Goal: Task Accomplishment & Management: Manage account settings

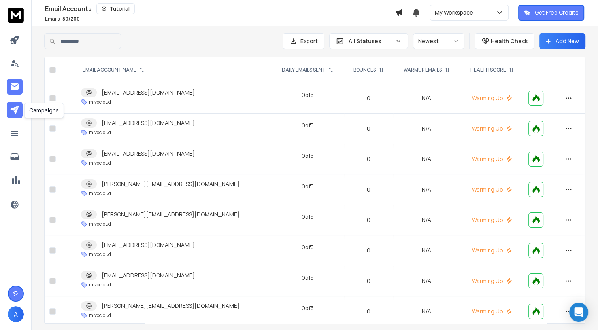
drag, startPoint x: 0, startPoint y: 0, endPoint x: 14, endPoint y: 113, distance: 114.0
click at [14, 113] on icon at bounding box center [14, 109] width 9 height 9
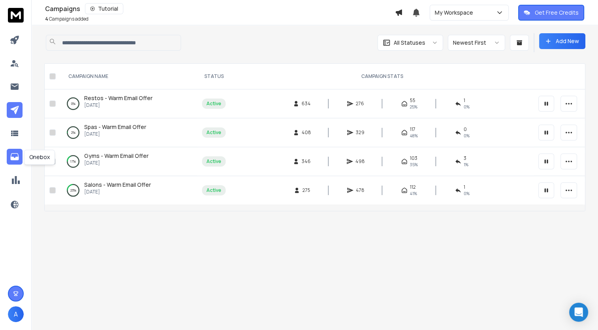
click at [9, 161] on link at bounding box center [15, 157] width 16 height 16
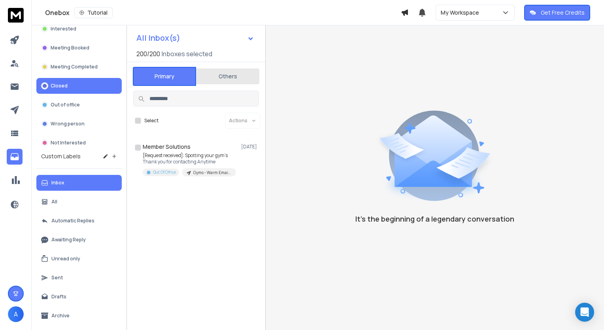
scroll to position [125, 0]
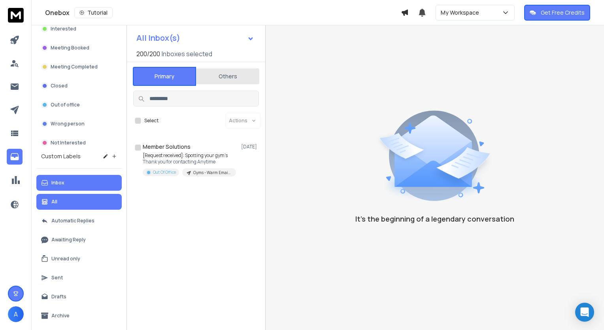
click at [77, 200] on button "All" at bounding box center [78, 202] width 85 height 16
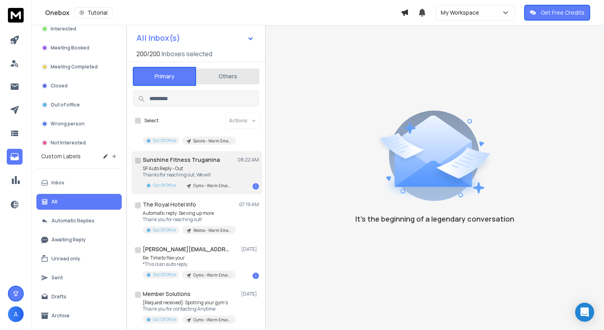
scroll to position [31, 0]
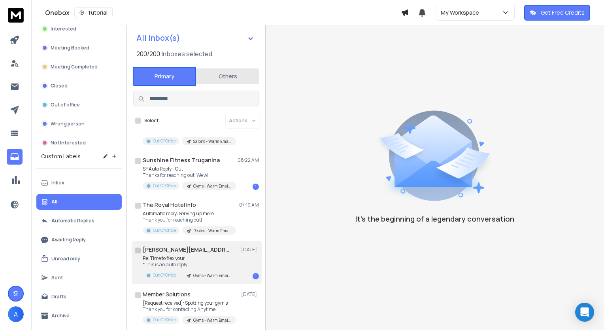
click at [166, 259] on p "Re: Time to flex your" at bounding box center [189, 258] width 93 height 6
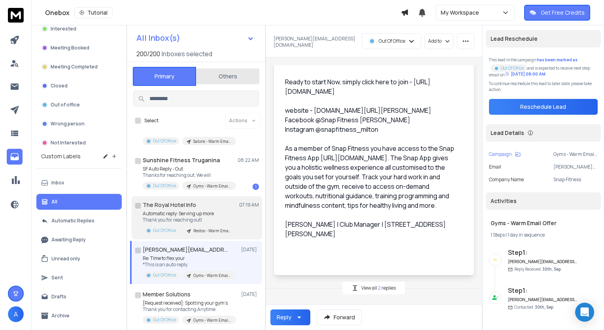
scroll to position [312, 0]
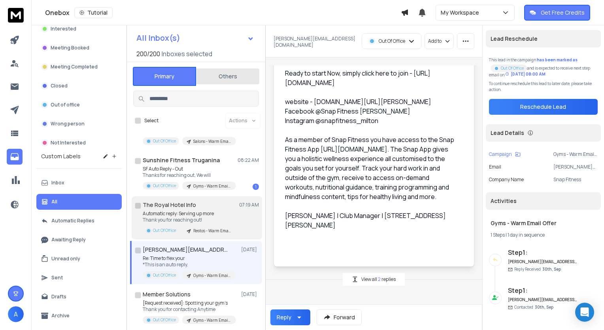
click at [166, 217] on p "Thank you for reaching out!" at bounding box center [189, 220] width 93 height 6
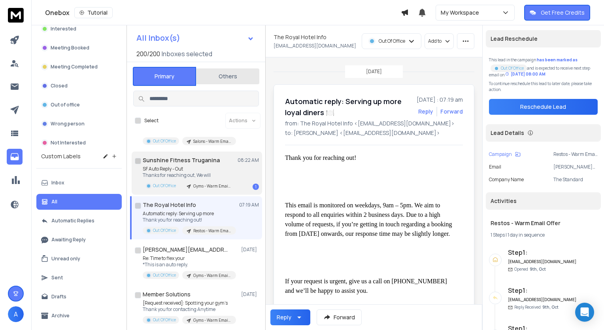
click at [171, 163] on h1 "Sunshine Fitness Truganina" at bounding box center [181, 160] width 77 height 8
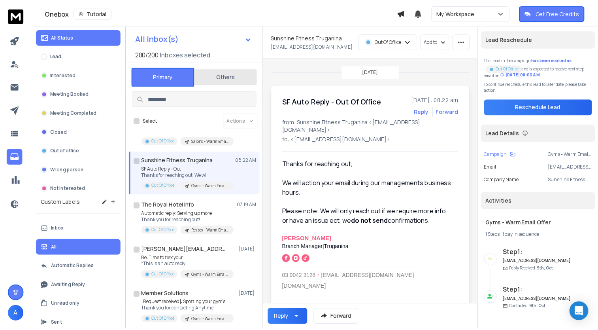
scroll to position [0, 0]
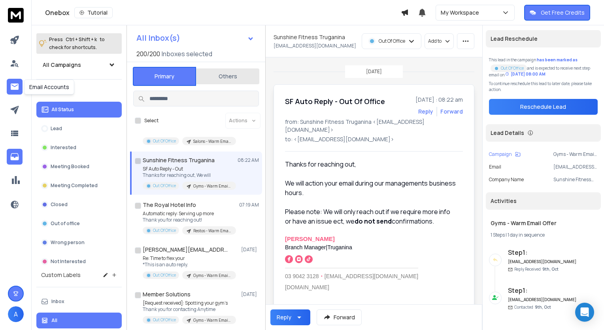
click at [15, 88] on icon at bounding box center [15, 86] width 8 height 6
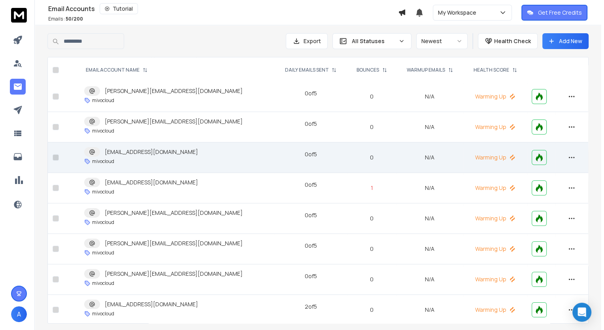
scroll to position [79, 0]
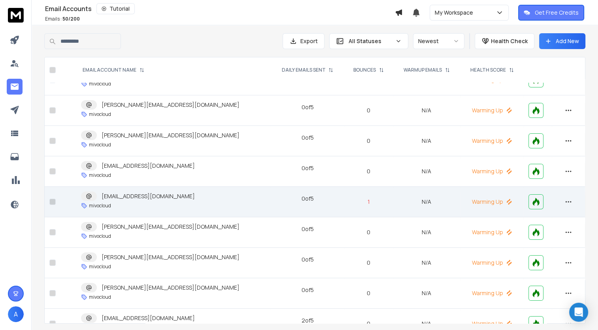
click at [349, 202] on p "1" at bounding box center [369, 202] width 40 height 8
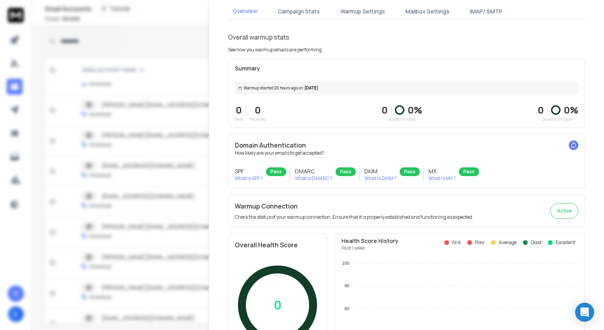
scroll to position [0, 0]
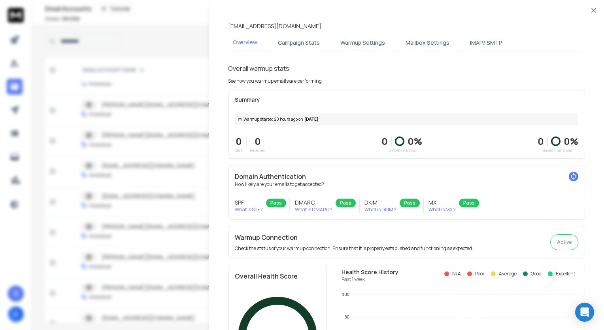
click at [161, 55] on div at bounding box center [302, 165] width 604 height 330
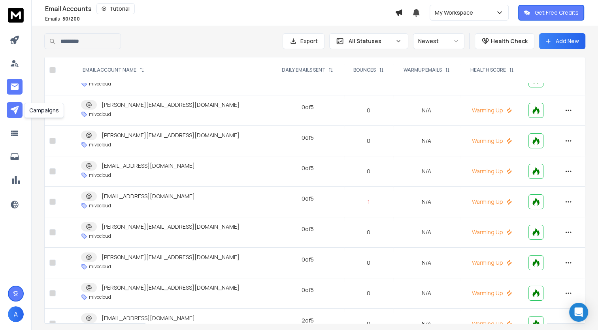
click at [16, 111] on icon at bounding box center [14, 110] width 8 height 8
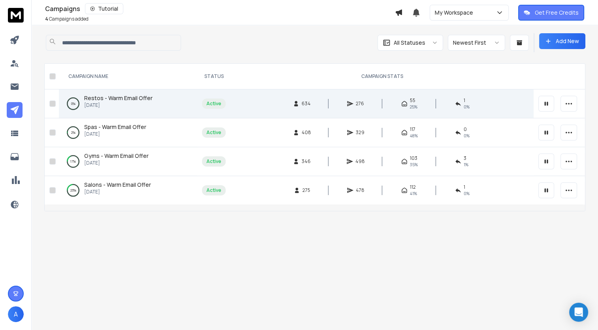
click at [115, 98] on span "Restos - Warm Email Offer" at bounding box center [118, 98] width 68 height 8
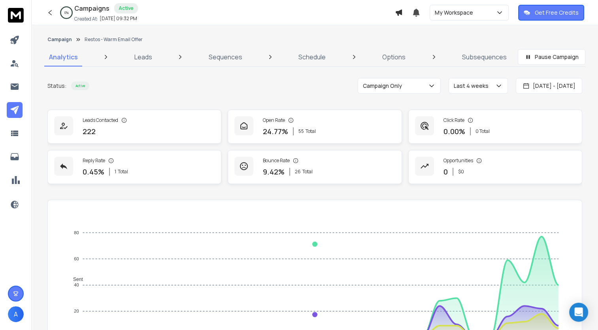
click at [304, 168] on span "Total" at bounding box center [307, 171] width 10 height 6
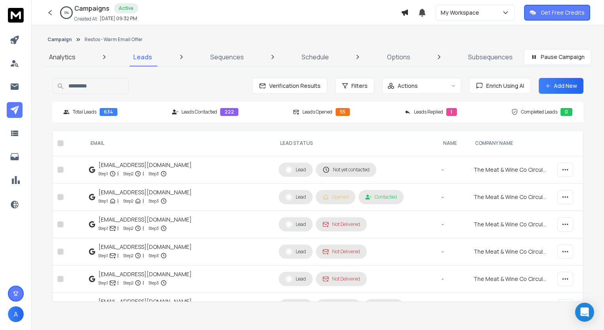
click at [70, 57] on p "Analytics" at bounding box center [62, 56] width 26 height 9
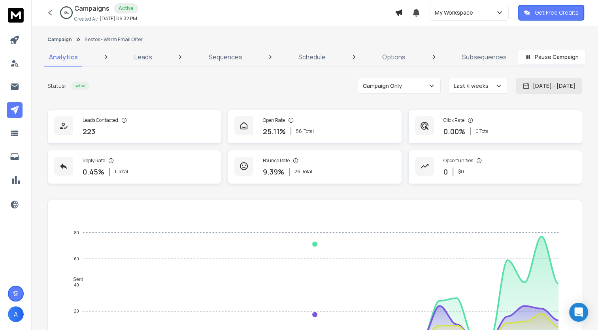
click at [539, 84] on button "[DATE] - [DATE]" at bounding box center [549, 86] width 66 height 16
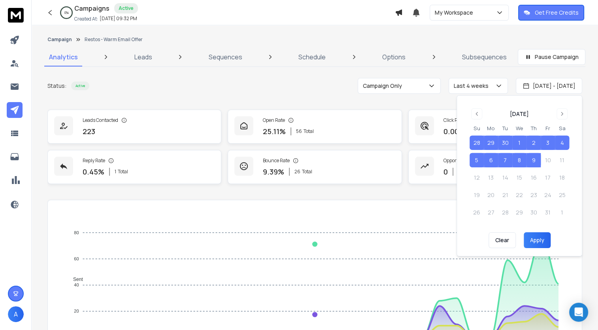
click at [535, 161] on button "9" at bounding box center [534, 160] width 14 height 14
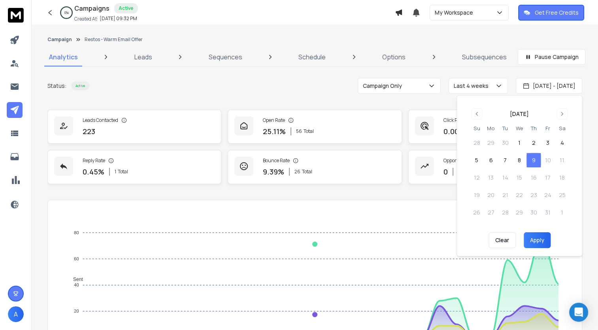
click at [538, 161] on button "9" at bounding box center [534, 160] width 14 height 14
click at [542, 235] on button "Apply" at bounding box center [537, 240] width 27 height 16
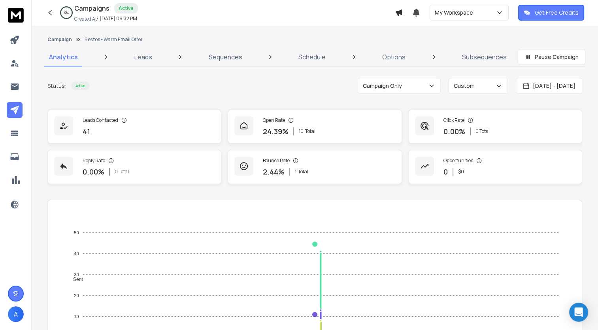
click at [321, 170] on link "Bounce Rate 2.44 % 1 Total" at bounding box center [315, 167] width 174 height 34
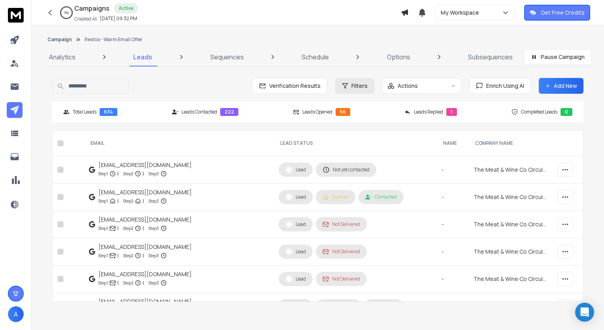
click at [368, 85] on span "Filters" at bounding box center [360, 86] width 16 height 8
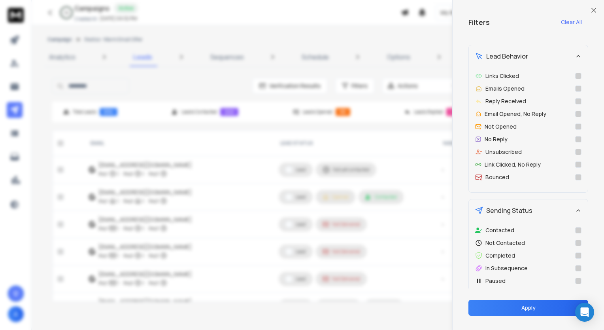
click at [534, 178] on div "Bounced" at bounding box center [528, 177] width 106 height 8
click at [575, 177] on button "Bounced" at bounding box center [578, 177] width 6 height 6
click at [537, 306] on button "Apply" at bounding box center [529, 308] width 120 height 16
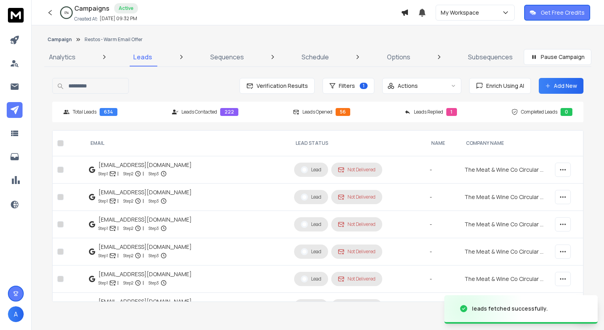
click at [342, 172] on icon at bounding box center [342, 171] width 1 height 1
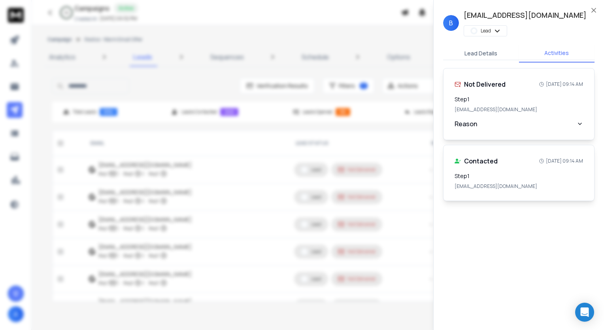
click at [547, 48] on button "Activities" at bounding box center [557, 53] width 76 height 18
click at [397, 141] on div at bounding box center [302, 165] width 604 height 330
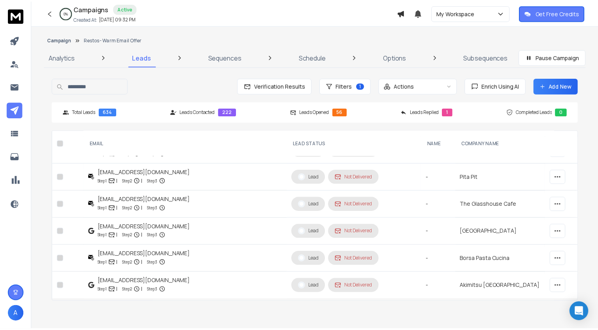
scroll to position [568, 0]
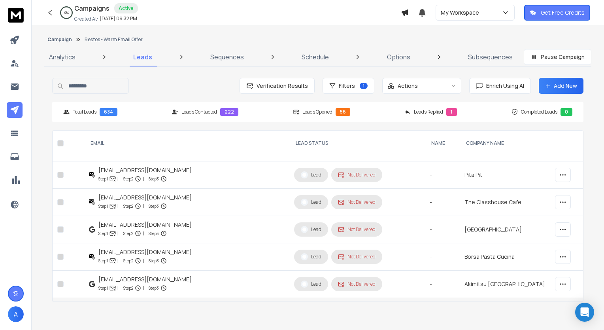
click at [338, 283] on div "Not Delivered" at bounding box center [357, 284] width 38 height 6
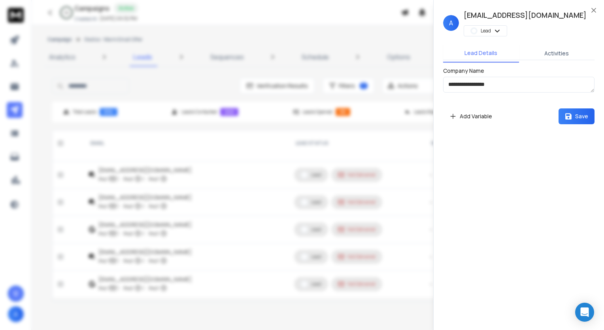
click at [544, 53] on button "Activities" at bounding box center [557, 53] width 76 height 17
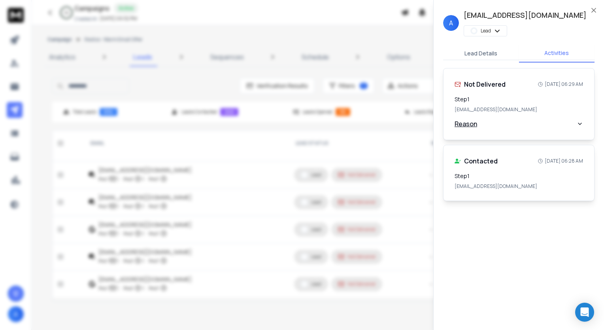
click at [579, 124] on icon "button" at bounding box center [580, 124] width 6 height 6
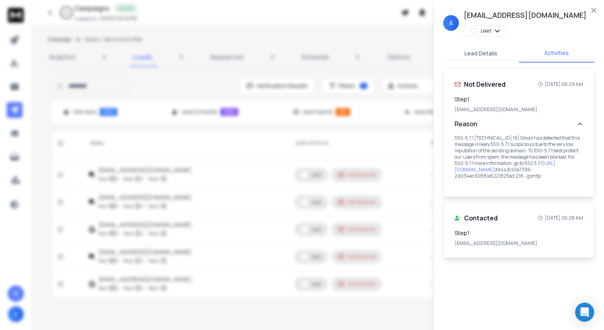
click at [352, 57] on div at bounding box center [302, 165] width 604 height 330
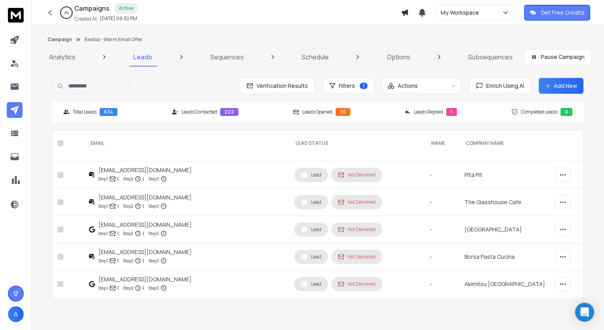
click at [338, 283] on div "Not Delivered" at bounding box center [357, 284] width 38 height 6
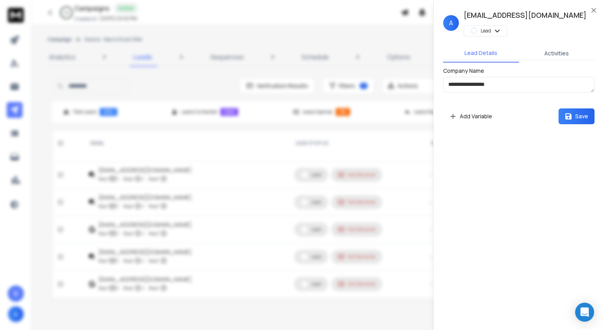
click at [557, 52] on button "Activities" at bounding box center [557, 53] width 76 height 17
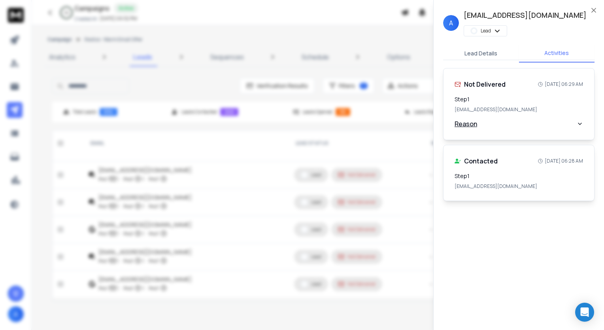
click at [579, 125] on icon "button" at bounding box center [580, 124] width 6 height 6
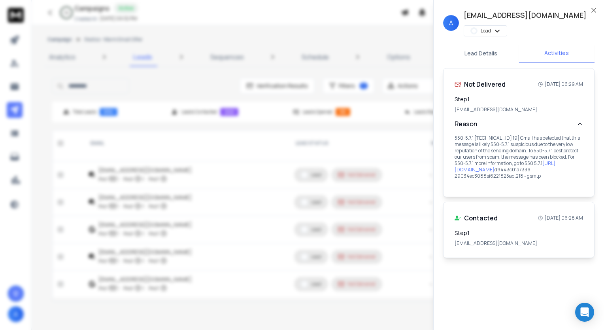
drag, startPoint x: 380, startPoint y: 221, endPoint x: 346, endPoint y: 233, distance: 35.9
click at [380, 221] on div at bounding box center [302, 165] width 604 height 330
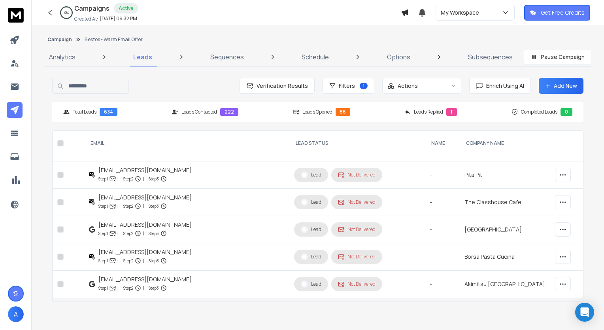
click at [331, 258] on div "Not Delivered" at bounding box center [356, 257] width 51 height 14
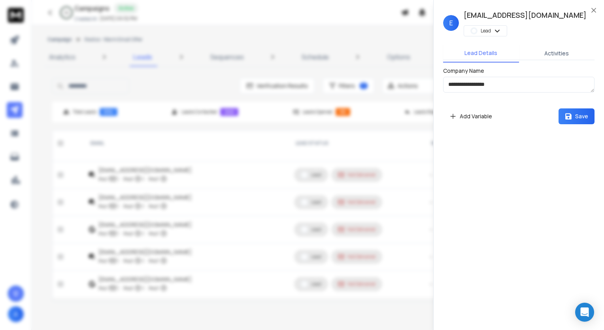
click at [568, 60] on button "Activities" at bounding box center [557, 53] width 76 height 17
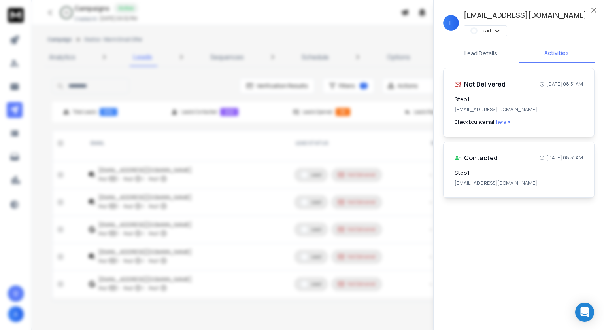
click at [205, 45] on div at bounding box center [302, 165] width 604 height 330
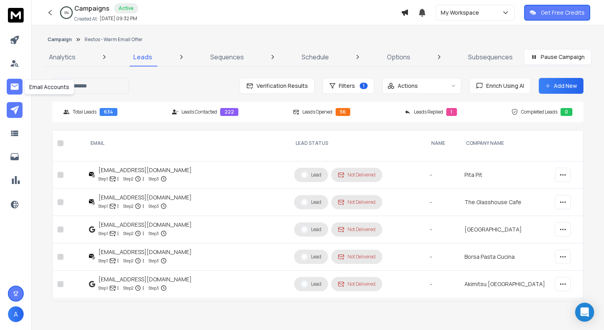
click at [13, 83] on icon at bounding box center [14, 86] width 9 height 9
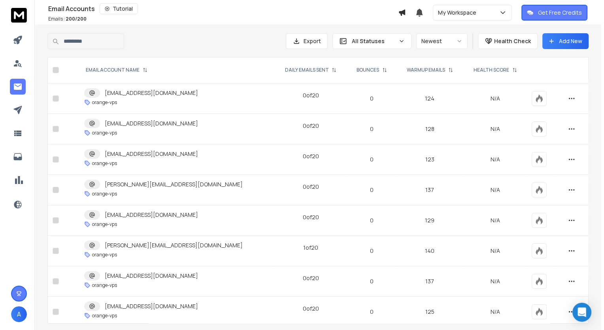
scroll to position [5562, 0]
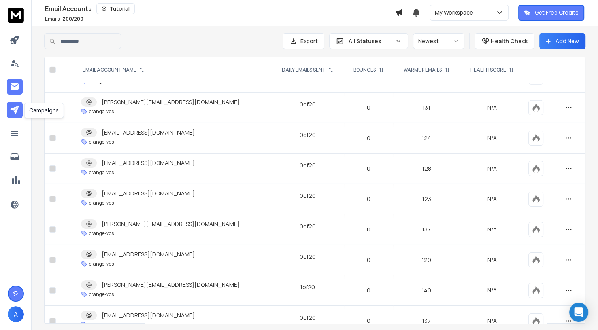
click at [12, 112] on icon at bounding box center [14, 109] width 9 height 9
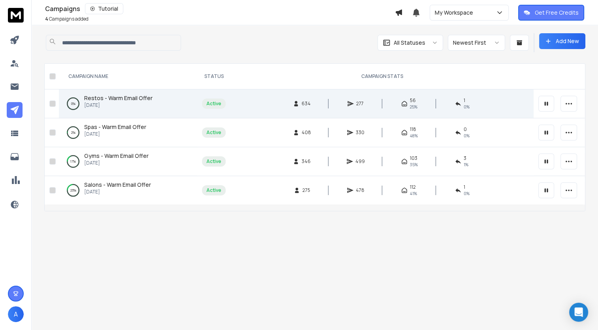
click at [123, 101] on span "Restos - Warm Email Offer" at bounding box center [118, 98] width 68 height 8
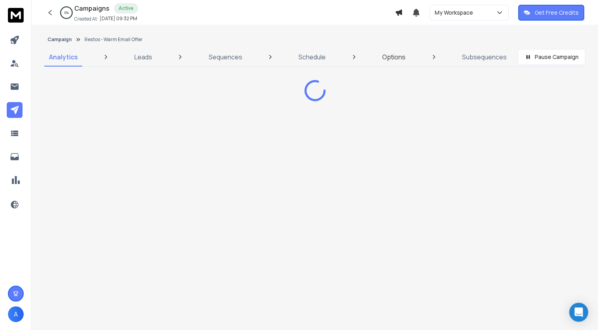
click at [401, 58] on p "Options" at bounding box center [393, 56] width 23 height 9
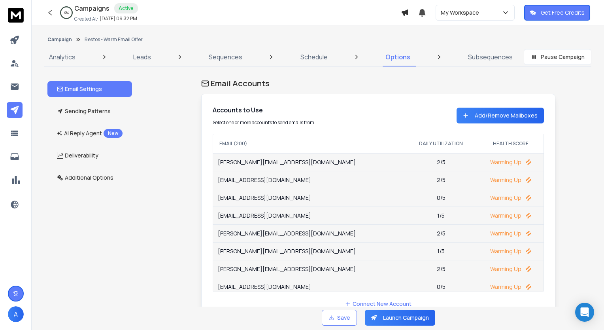
click at [488, 119] on button "Add/Remove Mailboxes" at bounding box center [500, 116] width 87 height 16
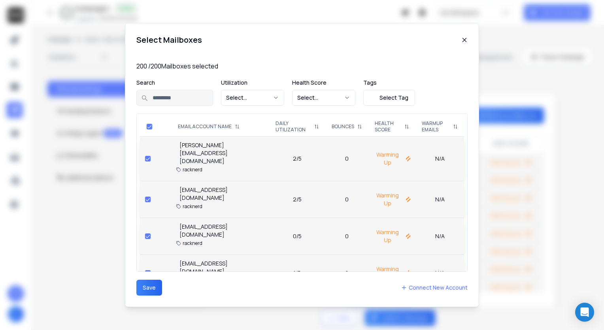
click at [349, 100] on button "Select..." at bounding box center [323, 98] width 63 height 16
click at [263, 97] on button "Select..." at bounding box center [252, 98] width 63 height 16
click at [392, 99] on button "Select Tag" at bounding box center [389, 98] width 52 height 16
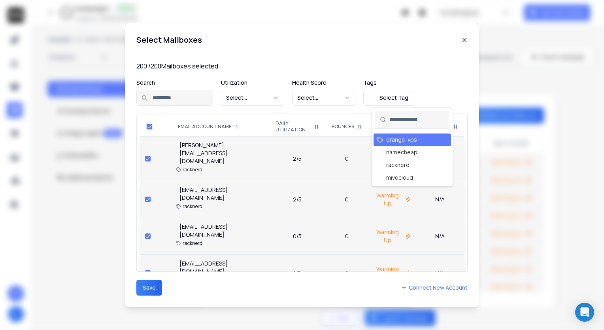
click at [410, 140] on span "orange-vps" at bounding box center [401, 140] width 31 height 8
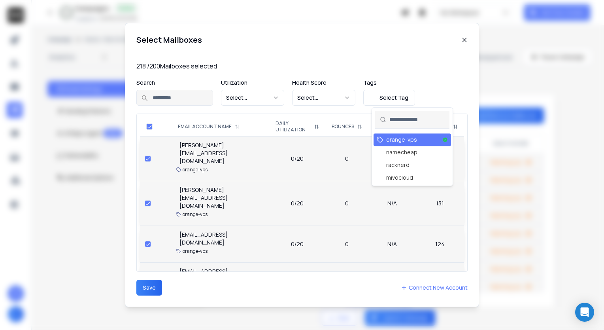
click at [365, 57] on div "Select Mailboxes" at bounding box center [301, 47] width 331 height 27
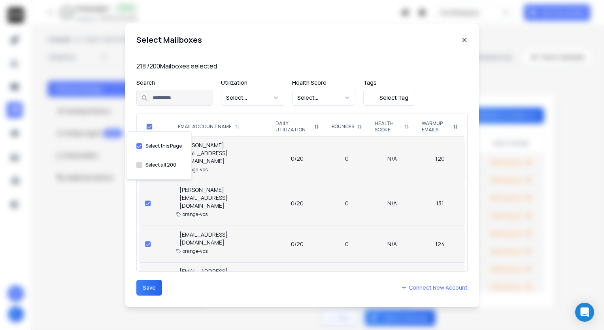
click at [138, 144] on button "Select this Page" at bounding box center [139, 146] width 6 height 6
click at [392, 69] on p "82 / 200 Mailboxes selected" at bounding box center [301, 65] width 331 height 9
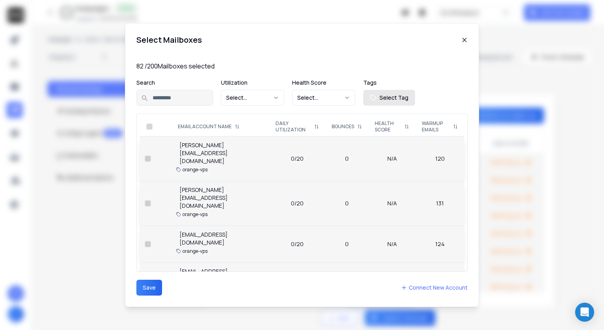
click at [389, 97] on button "Select Tag" at bounding box center [389, 98] width 52 height 16
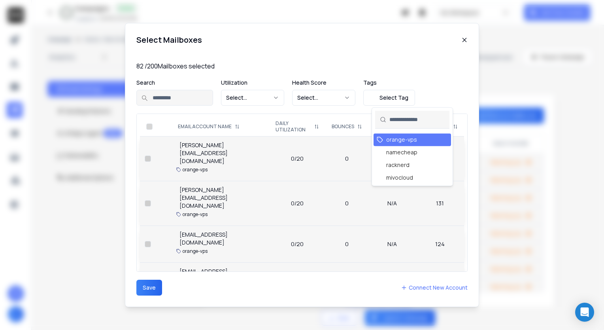
click at [405, 139] on span "orange-vps" at bounding box center [401, 140] width 31 height 8
click at [138, 165] on button "Select this Page" at bounding box center [139, 165] width 6 height 6
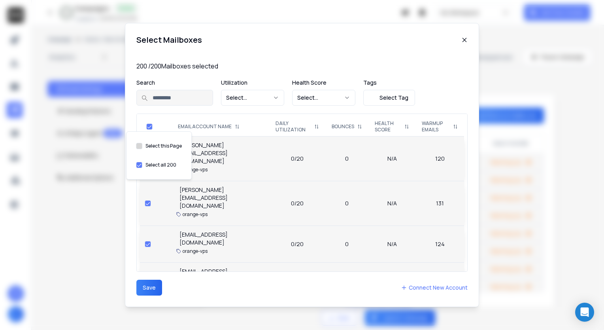
click at [136, 165] on div "Select this Page Select all 200" at bounding box center [158, 155] width 55 height 41
click at [139, 165] on button "Select this Page" at bounding box center [139, 165] width 6 height 6
click at [331, 63] on p "0 / 200 Mailboxes selected" at bounding box center [301, 65] width 331 height 9
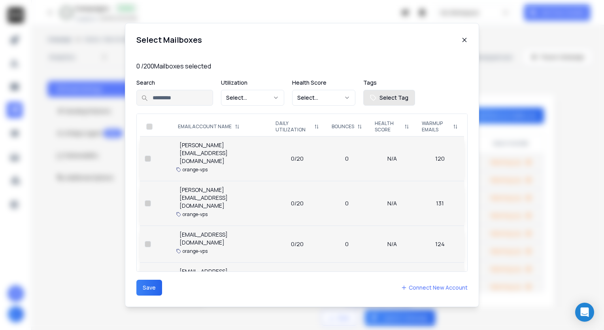
click at [405, 97] on button "Select Tag" at bounding box center [389, 98] width 52 height 16
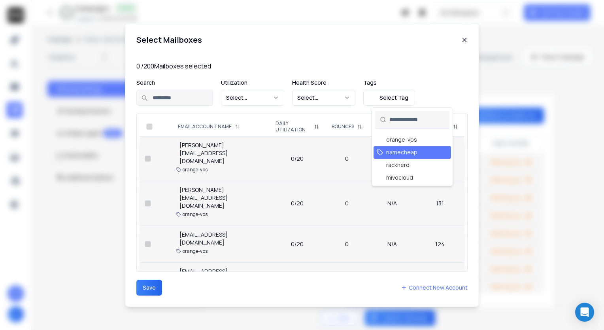
click at [407, 152] on span "namecheap" at bounding box center [401, 152] width 31 height 8
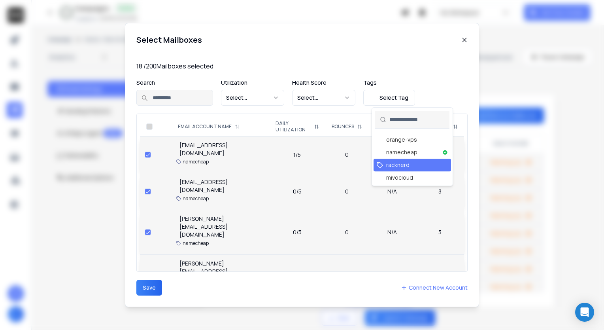
click at [412, 168] on div "racknerd" at bounding box center [412, 165] width 71 height 8
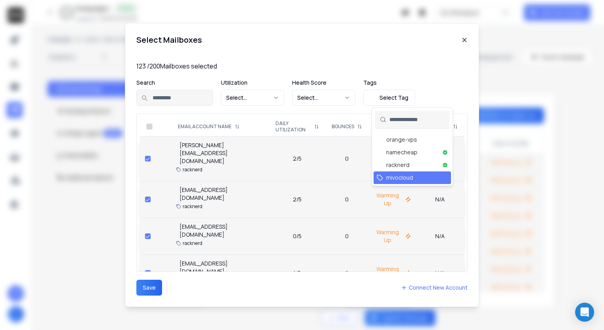
click at [406, 178] on span "mivocloud" at bounding box center [399, 178] width 27 height 8
click at [202, 298] on div "Select Mailboxes 182 / 200 Mailboxes selected Search Utilization Select... Heal…" at bounding box center [302, 165] width 354 height 284
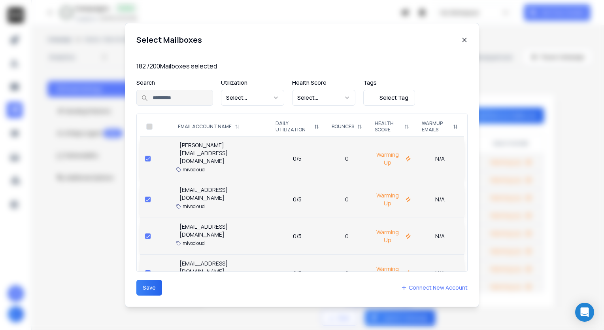
click at [150, 290] on button "Save" at bounding box center [149, 288] width 26 height 16
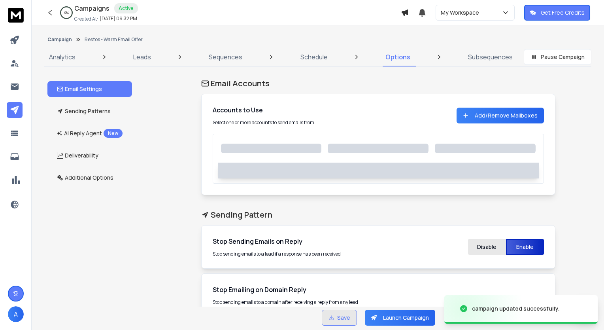
click at [344, 319] on button "Save" at bounding box center [339, 318] width 35 height 16
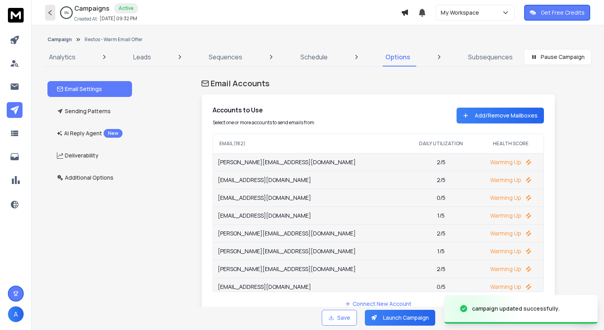
click at [49, 12] on icon at bounding box center [50, 12] width 7 height 7
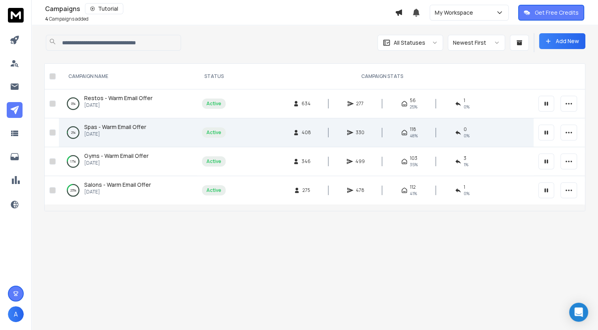
click at [117, 135] on p "[DATE]" at bounding box center [115, 134] width 62 height 6
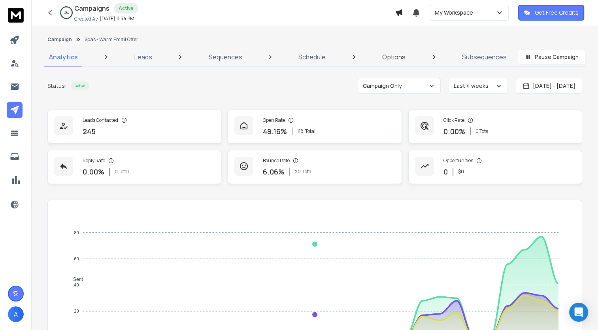
click at [398, 55] on p "Options" at bounding box center [393, 56] width 23 height 9
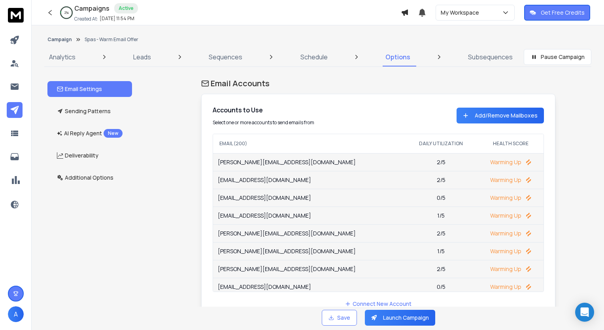
click at [503, 117] on button "Add/Remove Mailboxes" at bounding box center [500, 116] width 87 height 16
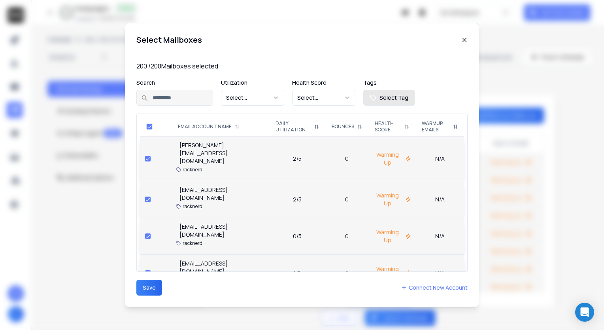
click at [393, 98] on button "Select Tag" at bounding box center [389, 98] width 52 height 16
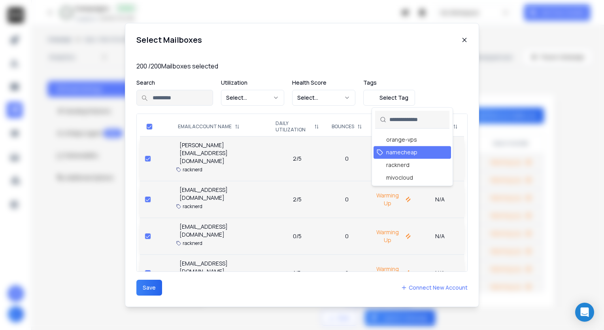
click at [403, 153] on span "namecheap" at bounding box center [401, 152] width 31 height 8
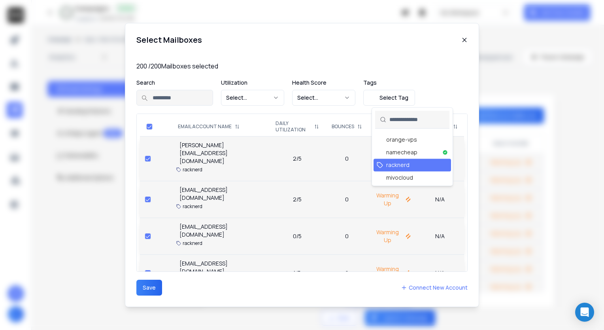
click at [399, 167] on span "racknerd" at bounding box center [397, 165] width 23 height 8
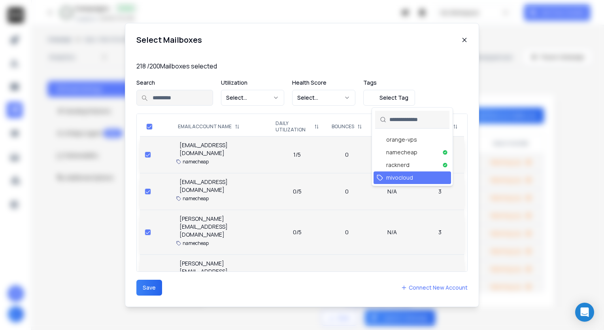
click at [398, 177] on span "mivocloud" at bounding box center [399, 178] width 27 height 8
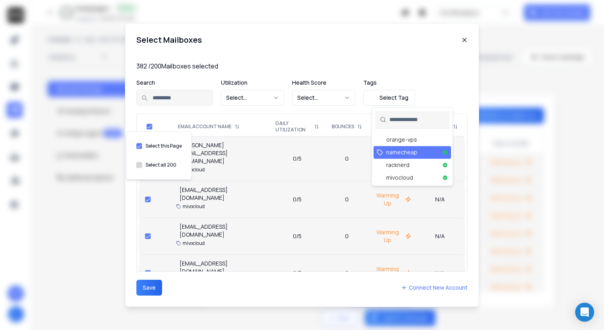
click at [138, 145] on button "Select this Page" at bounding box center [139, 146] width 6 height 6
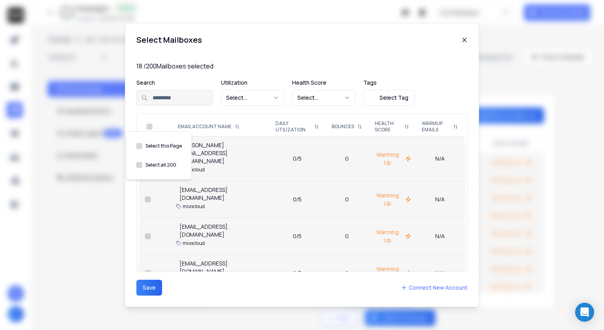
click at [138, 165] on button "Select this Page" at bounding box center [139, 165] width 6 height 6
click at [372, 61] on p "0 / 200 Mailboxes selected" at bounding box center [301, 65] width 331 height 9
click at [393, 100] on button "Select Tag" at bounding box center [389, 98] width 52 height 16
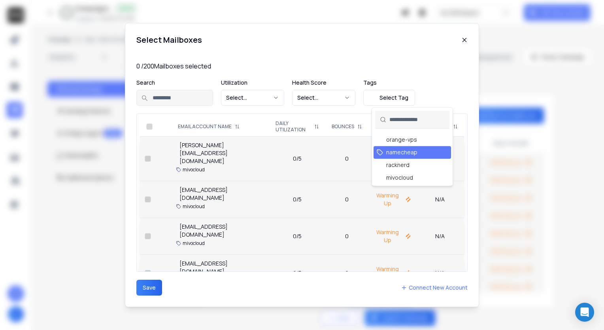
click at [404, 154] on span "namecheap" at bounding box center [401, 152] width 31 height 8
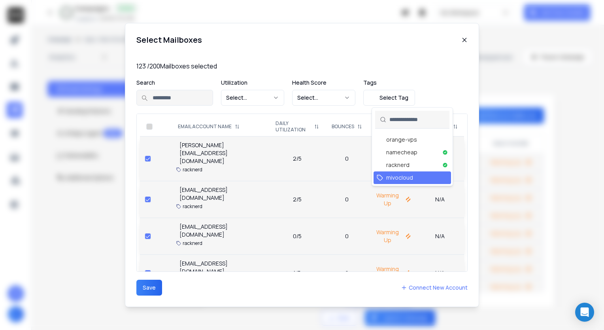
click at [195, 288] on div "Save Connect New Account" at bounding box center [301, 288] width 331 height 16
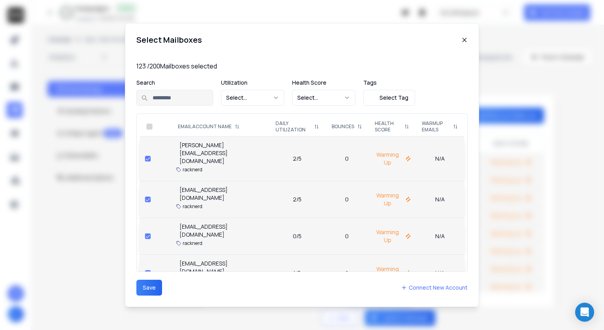
click at [144, 289] on button "Save" at bounding box center [149, 288] width 26 height 16
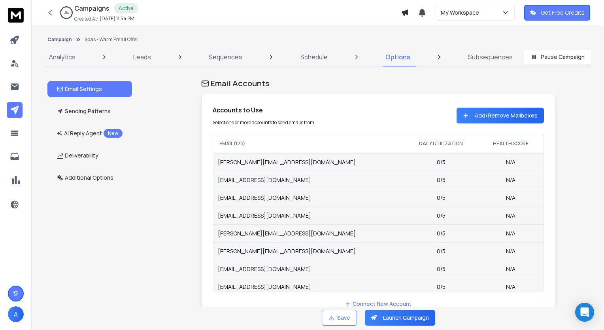
click at [486, 119] on button "Add/Remove Mailboxes" at bounding box center [500, 116] width 87 height 16
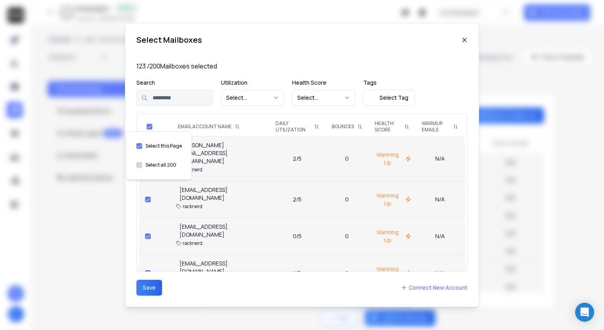
click at [138, 165] on button "Select this Page" at bounding box center [139, 165] width 6 height 6
click at [139, 165] on button "Select this Page" at bounding box center [139, 165] width 6 height 6
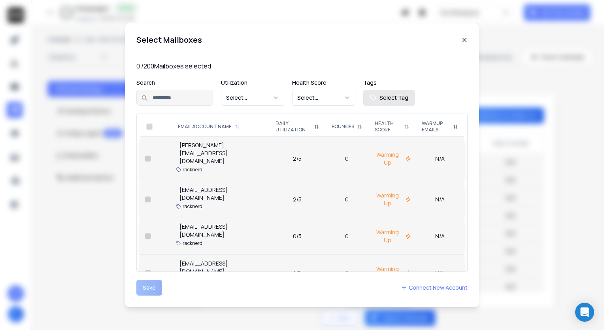
click at [404, 99] on button "Select Tag" at bounding box center [389, 98] width 52 height 16
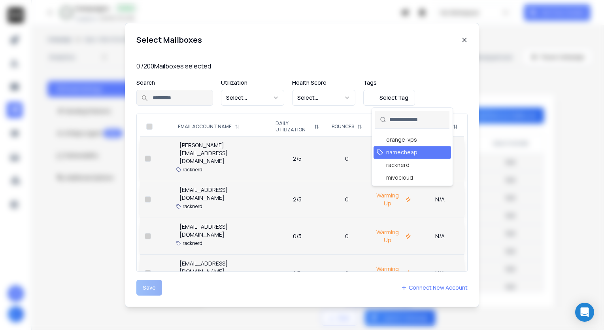
click at [441, 153] on div "namecheap" at bounding box center [412, 152] width 71 height 8
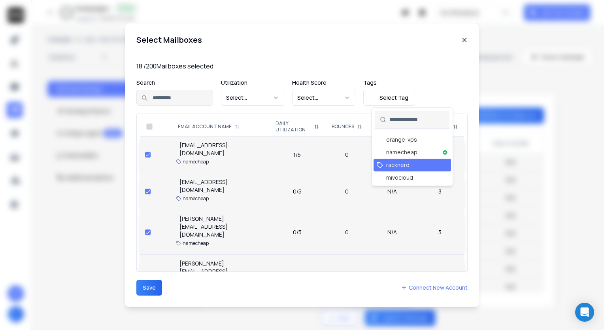
click at [424, 167] on div "racknerd" at bounding box center [412, 165] width 71 height 8
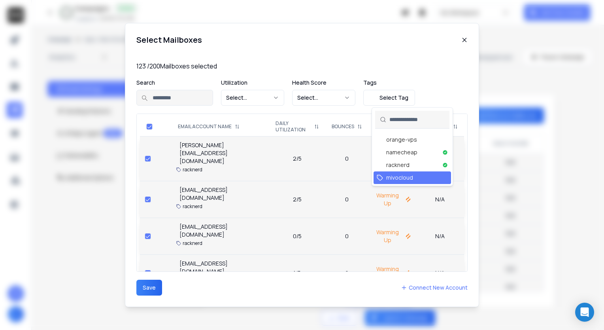
click at [421, 180] on div "mivocloud" at bounding box center [412, 178] width 71 height 8
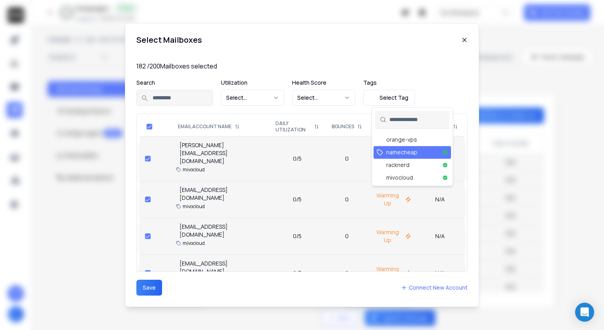
click at [365, 54] on div "Select Mailboxes" at bounding box center [301, 47] width 331 height 27
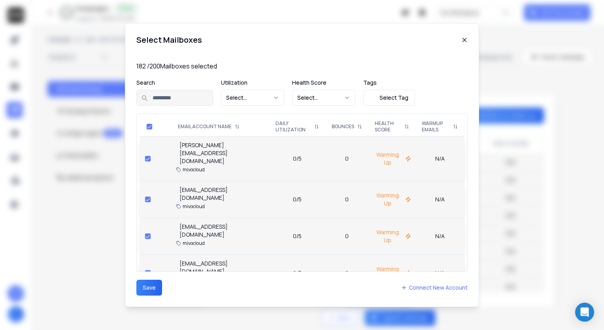
click at [151, 284] on button "Save" at bounding box center [149, 288] width 26 height 16
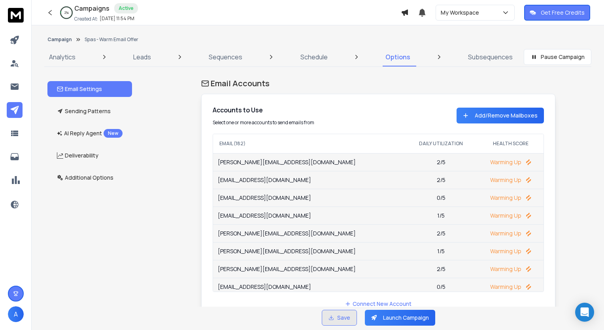
click at [341, 320] on button "Save" at bounding box center [339, 318] width 35 height 16
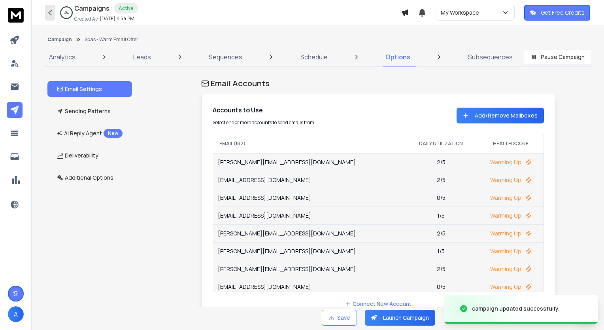
click at [55, 12] on button at bounding box center [50, 13] width 10 height 16
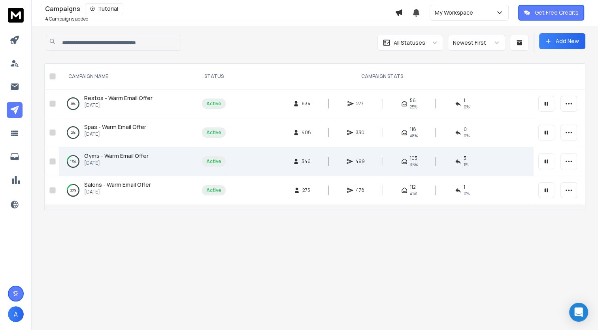
click at [130, 156] on span "Gyms - Warm Email Offer" at bounding box center [116, 156] width 64 height 8
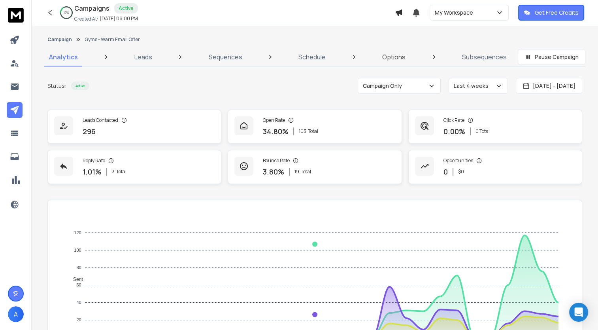
click at [394, 59] on p "Options" at bounding box center [393, 56] width 23 height 9
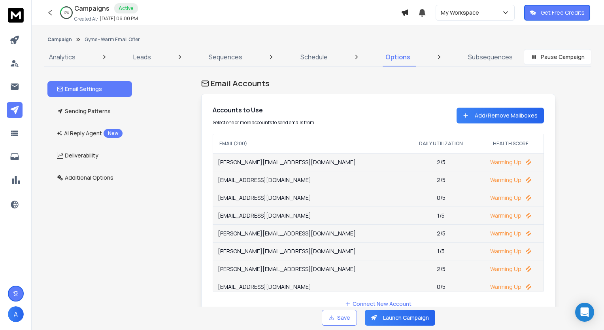
click at [489, 120] on button "Add/Remove Mailboxes" at bounding box center [500, 116] width 87 height 16
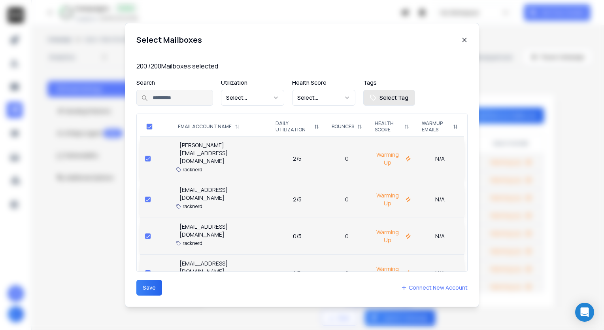
click at [411, 97] on button "Select Tag" at bounding box center [389, 98] width 52 height 16
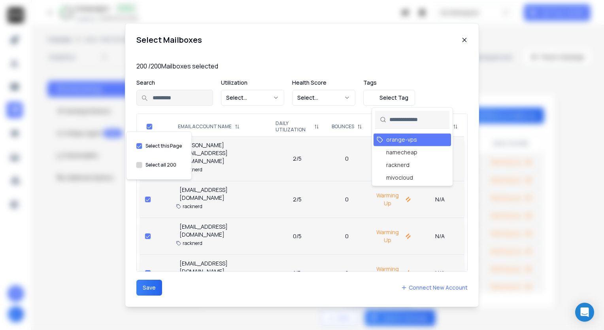
click at [139, 164] on button "Select this Page" at bounding box center [139, 165] width 6 height 6
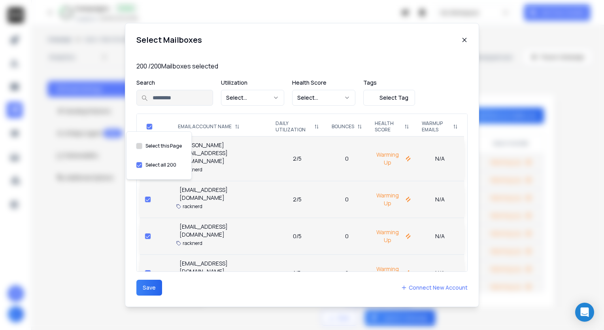
click at [139, 165] on button "Select this Page" at bounding box center [139, 165] width 6 height 6
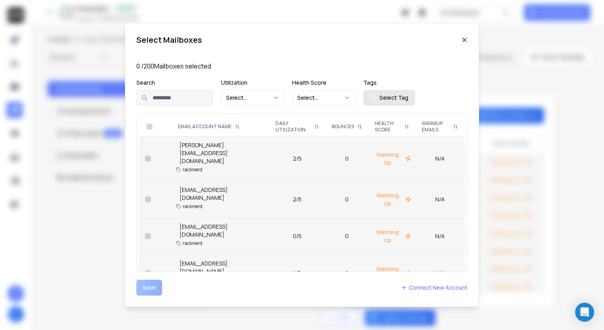
click at [400, 94] on button "Select Tag" at bounding box center [389, 98] width 52 height 16
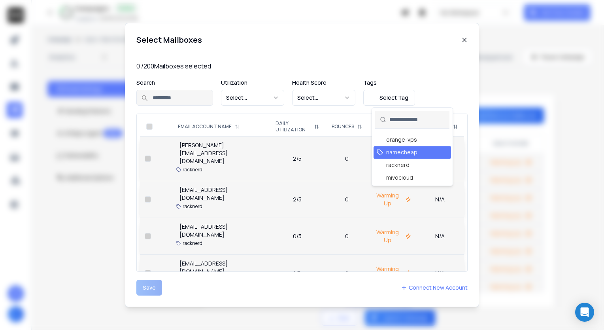
click at [409, 152] on span "namecheap" at bounding box center [401, 152] width 31 height 8
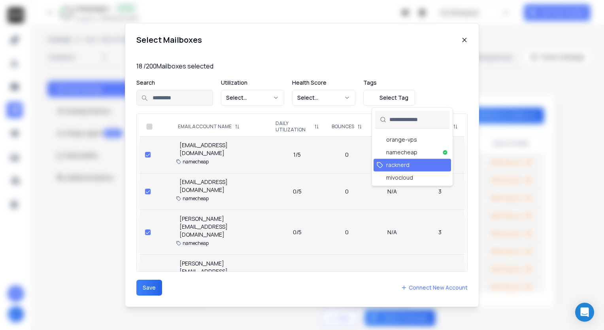
click at [404, 164] on span "racknerd" at bounding box center [397, 165] width 23 height 8
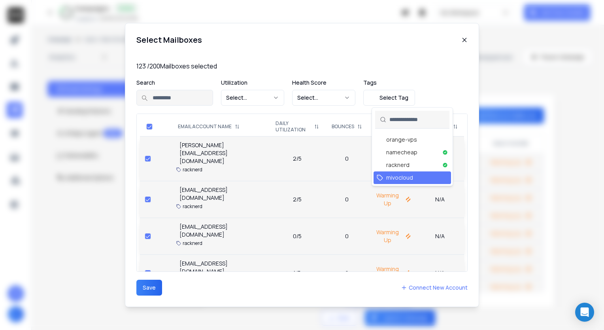
click at [402, 178] on span "mivocloud" at bounding box center [399, 178] width 27 height 8
click at [150, 287] on button "Save" at bounding box center [149, 288] width 26 height 16
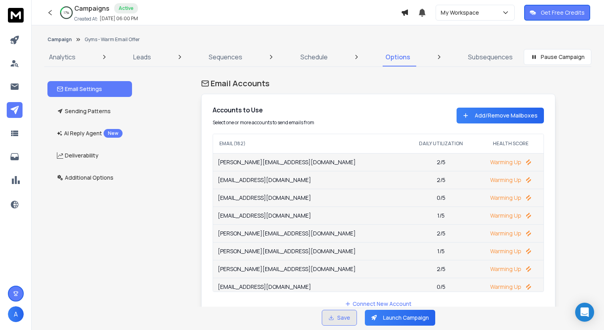
click at [335, 322] on button "Save" at bounding box center [339, 318] width 35 height 16
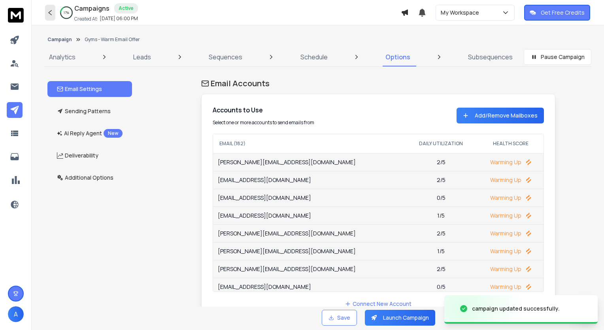
click at [47, 13] on icon at bounding box center [50, 12] width 7 height 7
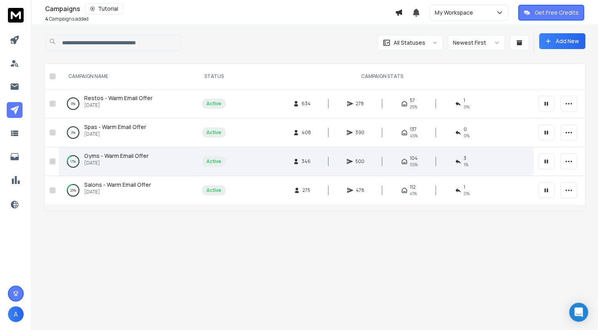
click at [117, 156] on span "Gyms - Warm Email Offer" at bounding box center [116, 156] width 64 height 8
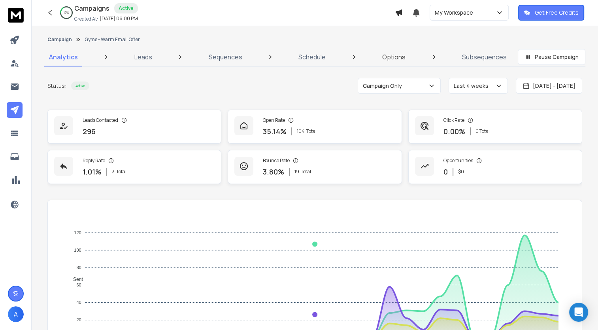
click at [392, 58] on p "Options" at bounding box center [393, 56] width 23 height 9
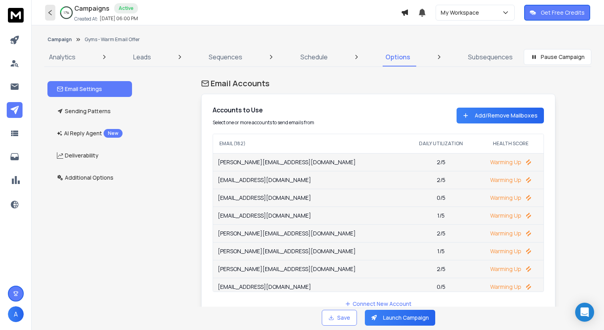
click at [51, 12] on icon at bounding box center [50, 12] width 7 height 7
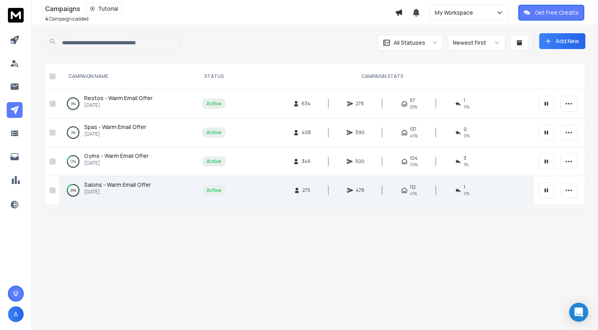
click at [98, 189] on p "[DATE]" at bounding box center [117, 192] width 67 height 6
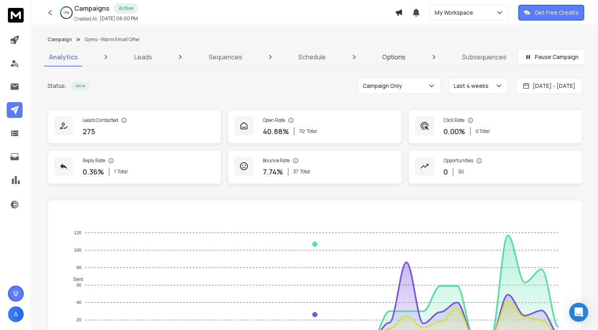
click at [391, 57] on p "Options" at bounding box center [393, 56] width 23 height 9
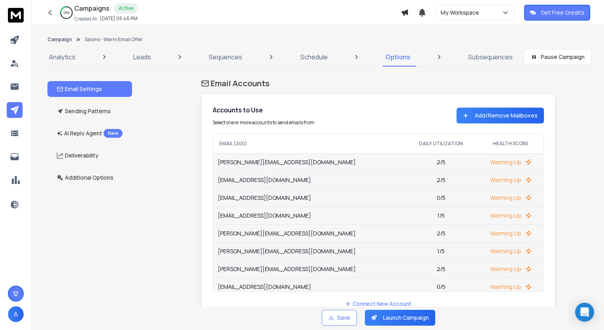
click at [504, 117] on button "Add/Remove Mailboxes" at bounding box center [500, 116] width 87 height 16
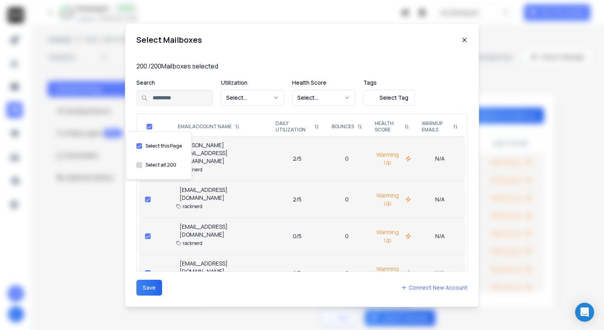
click at [139, 164] on button "Select this Page" at bounding box center [139, 165] width 6 height 6
click at [138, 166] on button "Select this Page" at bounding box center [139, 165] width 6 height 6
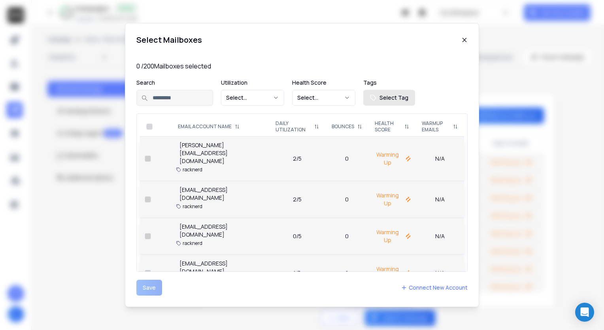
click at [391, 102] on button "Select Tag" at bounding box center [389, 98] width 52 height 16
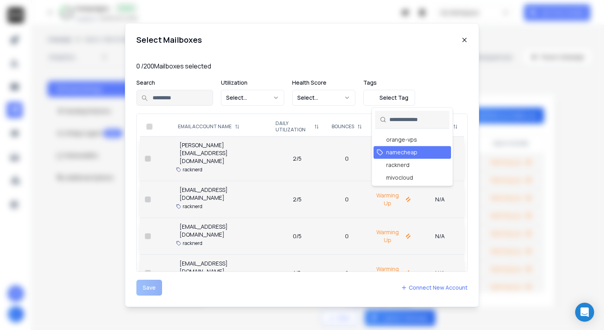
click at [414, 152] on span "namecheap" at bounding box center [401, 152] width 31 height 8
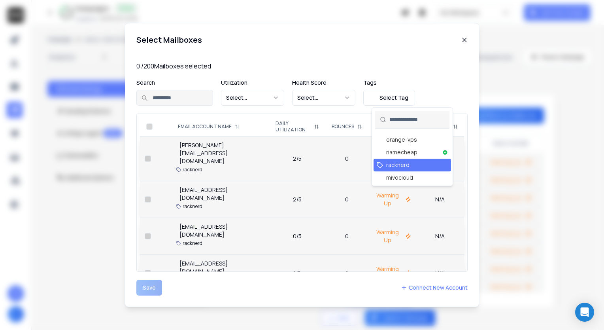
click at [406, 167] on span "racknerd" at bounding box center [397, 165] width 23 height 8
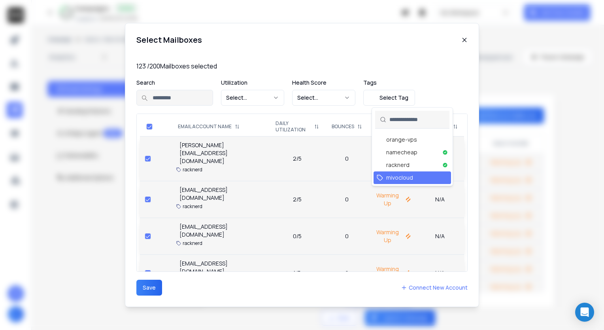
click at [405, 176] on span "mivocloud" at bounding box center [399, 178] width 27 height 8
click at [191, 292] on div "Save Connect New Account" at bounding box center [301, 288] width 331 height 16
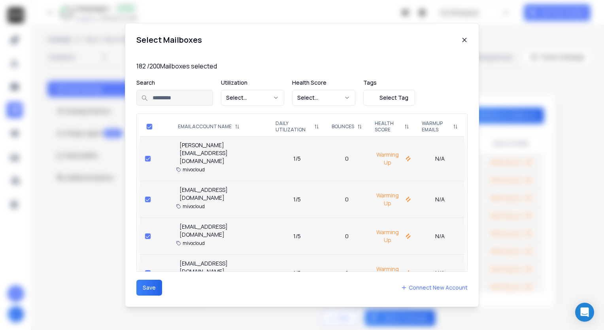
click at [141, 287] on button "Save" at bounding box center [149, 288] width 26 height 16
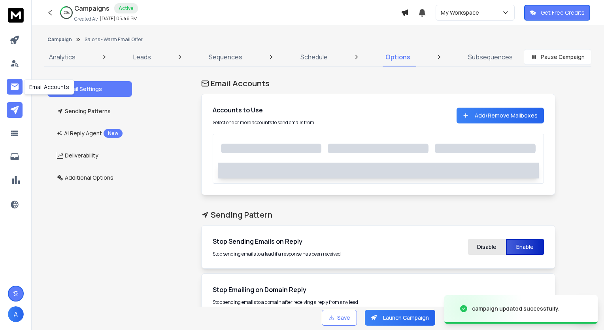
click at [13, 86] on icon at bounding box center [15, 86] width 8 height 6
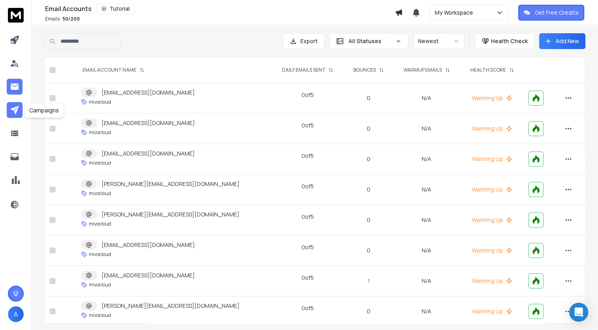
click at [12, 112] on icon at bounding box center [14, 109] width 9 height 9
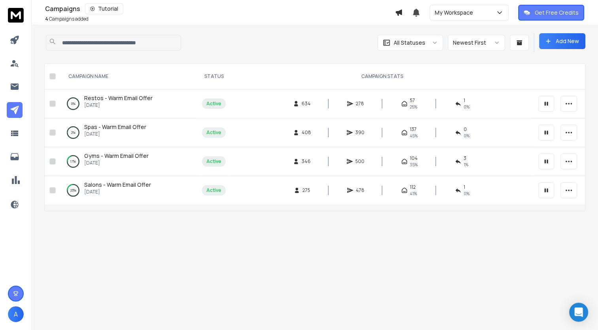
click at [337, 250] on div "Campaigns 4 Campaigns Added All Statuses Newest First Add New CAMPAIGN NAME STA…" at bounding box center [314, 198] width 541 height 330
click at [13, 88] on icon at bounding box center [15, 86] width 8 height 6
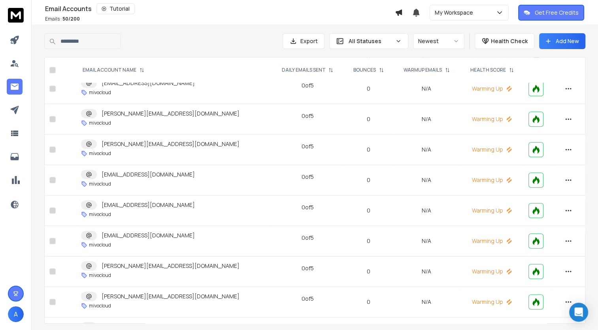
scroll to position [672, 0]
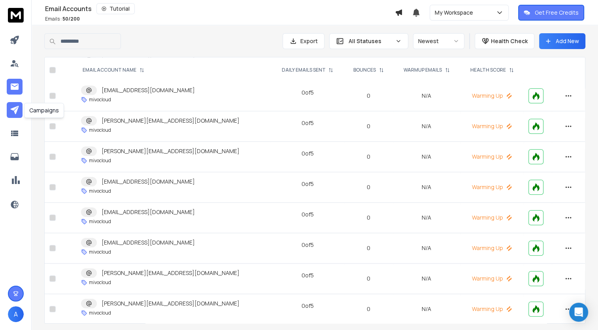
click at [16, 109] on icon at bounding box center [14, 110] width 8 height 8
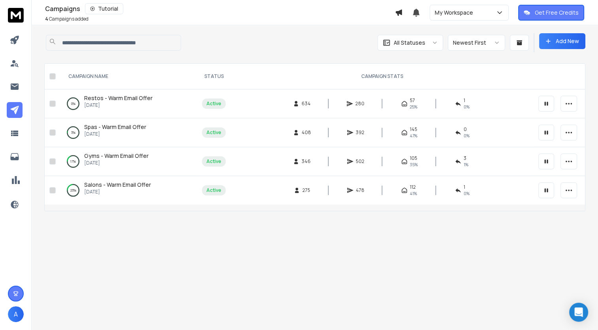
click at [270, 258] on div "Campaigns 4 Campaigns Added All Statuses Newest First Add New CAMPAIGN NAME STA…" at bounding box center [314, 198] width 541 height 330
click at [242, 230] on div "Campaigns 4 Campaigns Added All Statuses Newest First Add New CAMPAIGN NAME STA…" at bounding box center [314, 198] width 541 height 330
click at [425, 255] on div "Campaigns 4 Campaigns Added All Statuses Newest First Add New CAMPAIGN NAME STA…" at bounding box center [314, 198] width 541 height 330
